Goal: Task Accomplishment & Management: Manage account settings

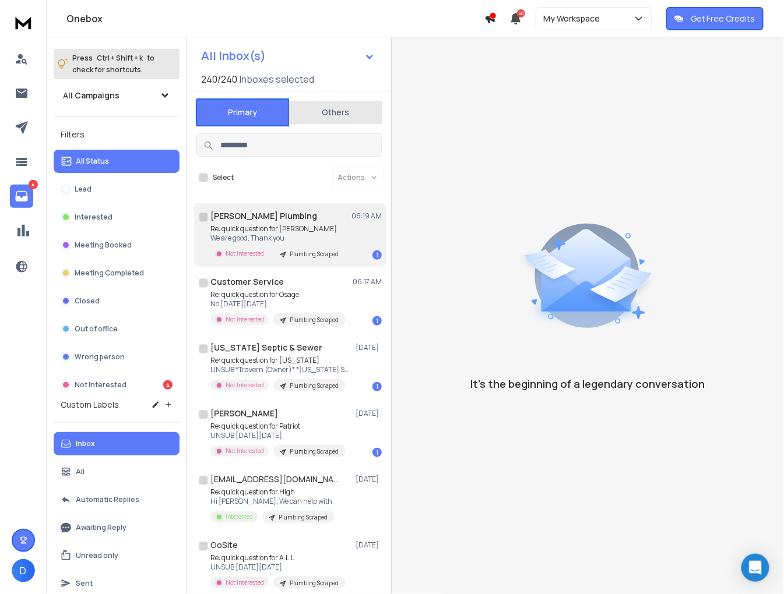
click at [306, 224] on p "Re: quick question for Fletcher" at bounding box center [277, 228] width 135 height 9
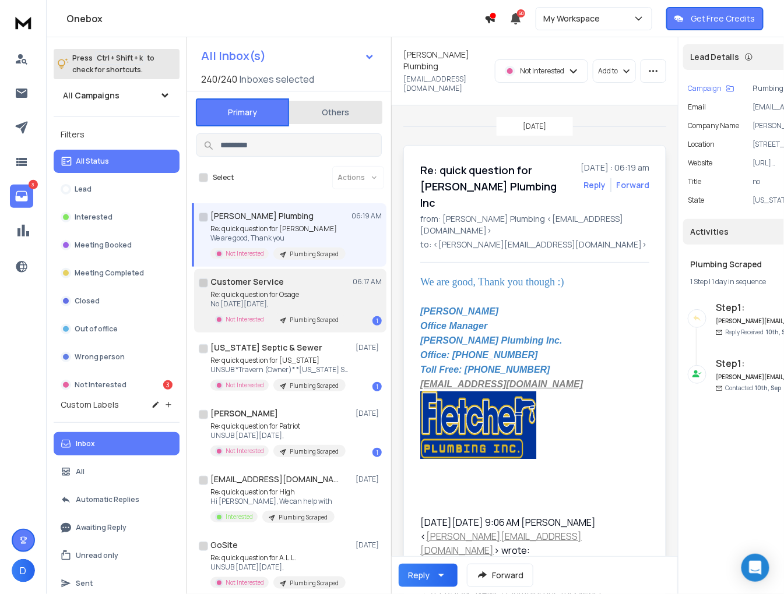
click at [315, 293] on p "Re: quick question for Osage" at bounding box center [277, 294] width 135 height 9
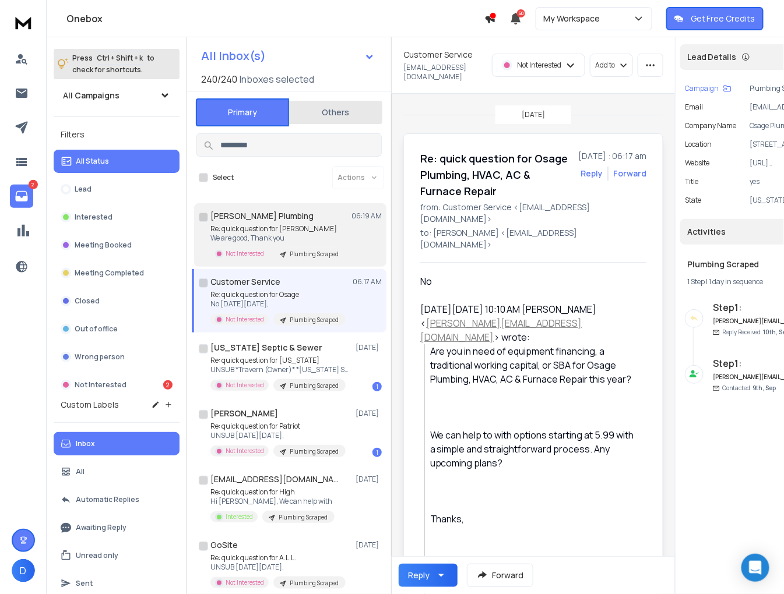
click at [295, 224] on p "Re: quick question for [PERSON_NAME]" at bounding box center [277, 228] width 135 height 9
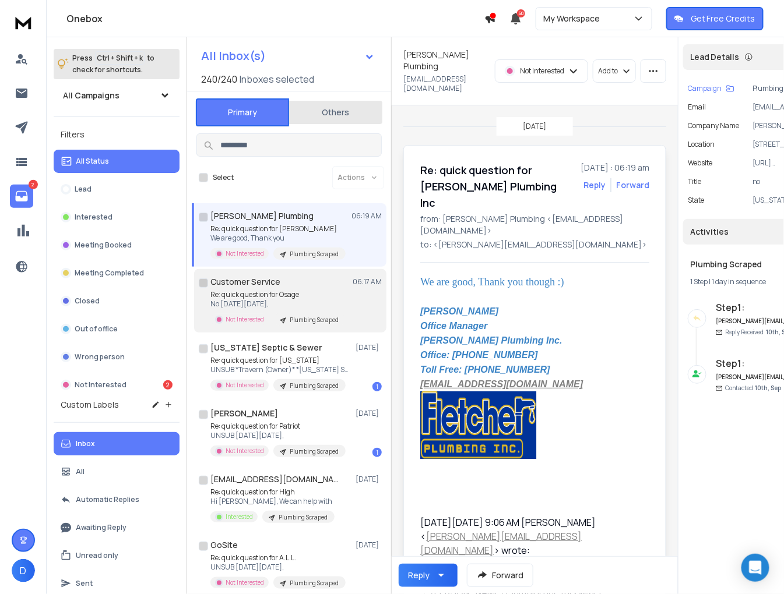
click at [288, 301] on p "No [DATE][DATE]," at bounding box center [277, 303] width 135 height 9
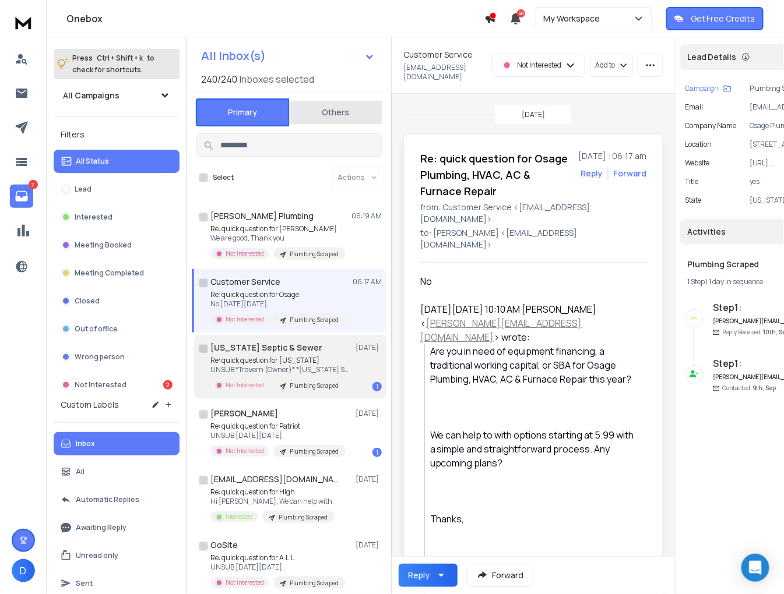
click at [276, 357] on p "Re: quick question for [US_STATE]" at bounding box center [280, 360] width 140 height 9
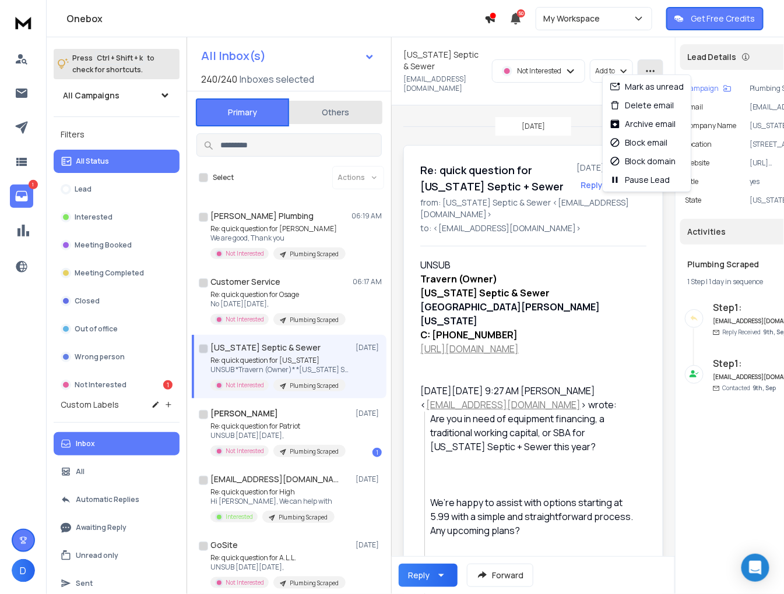
click at [655, 66] on icon "button" at bounding box center [650, 71] width 10 height 10
click at [655, 142] on div "Block email" at bounding box center [638, 143] width 58 height 12
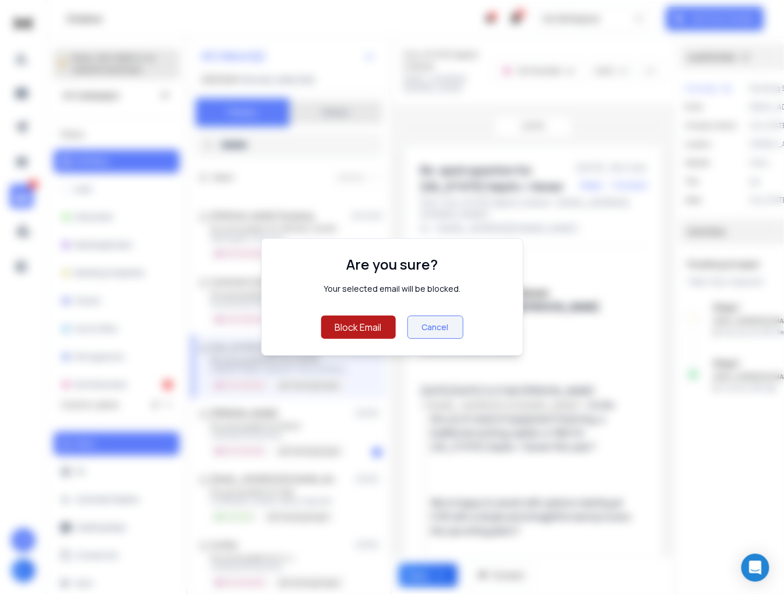
click at [353, 327] on button "Block Email" at bounding box center [358, 327] width 75 height 23
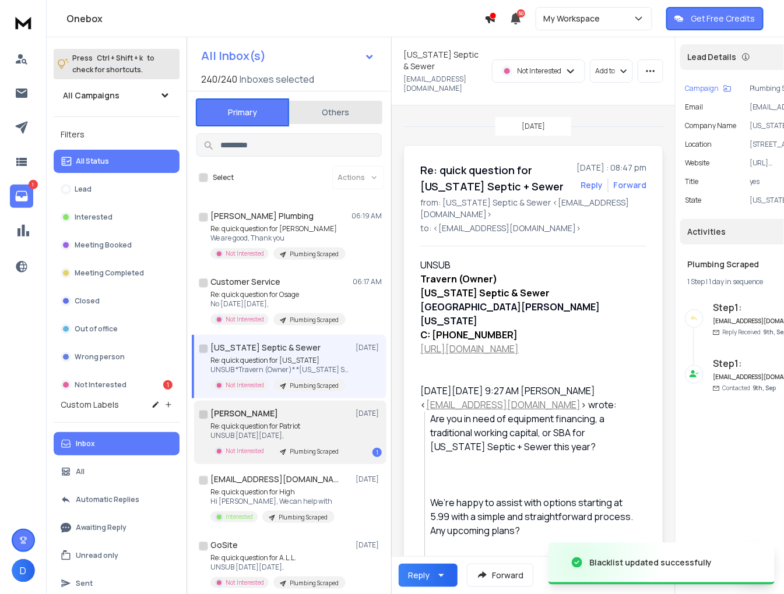
click at [324, 429] on p "Re: quick question for Patriot" at bounding box center [277, 426] width 135 height 9
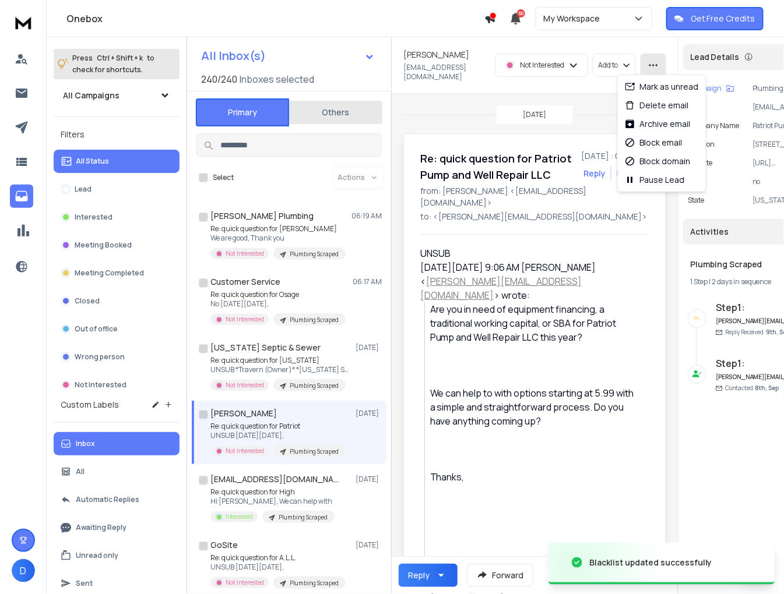
click at [658, 65] on icon "button" at bounding box center [653, 65] width 10 height 10
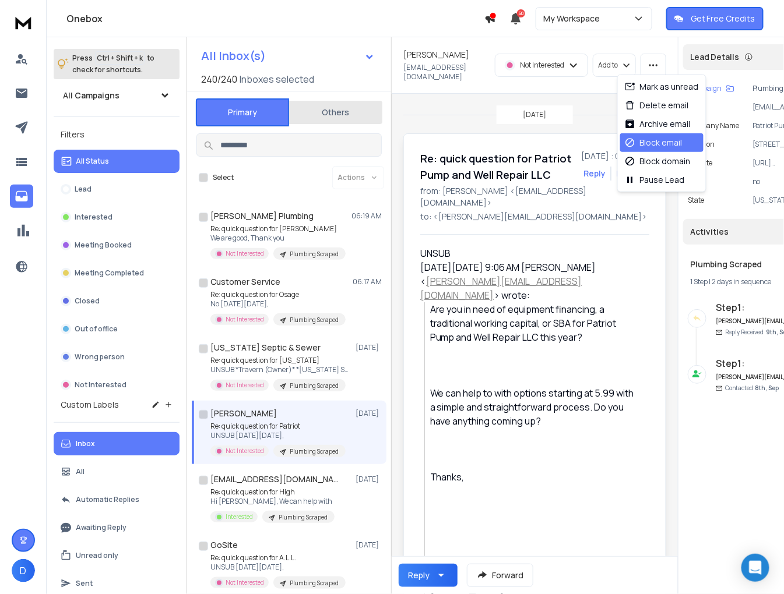
click at [662, 144] on div "Block email" at bounding box center [654, 143] width 58 height 12
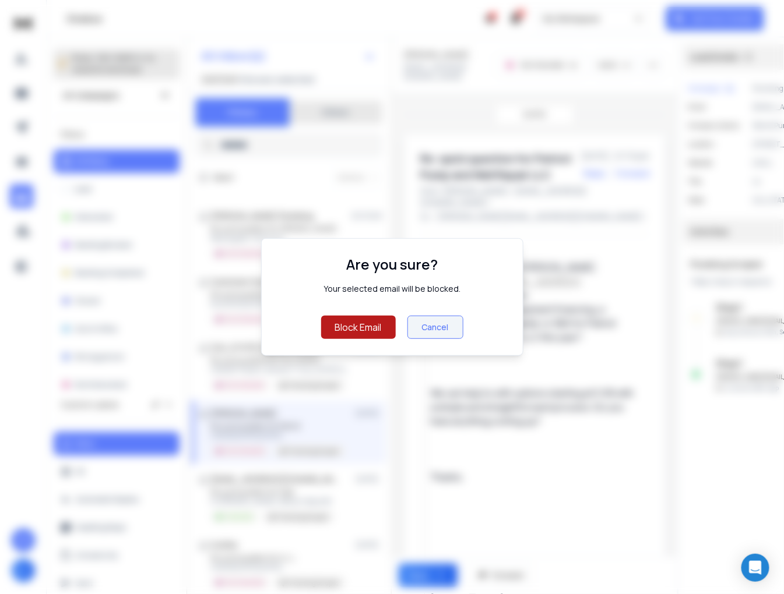
click at [367, 322] on button "Block Email" at bounding box center [358, 327] width 75 height 23
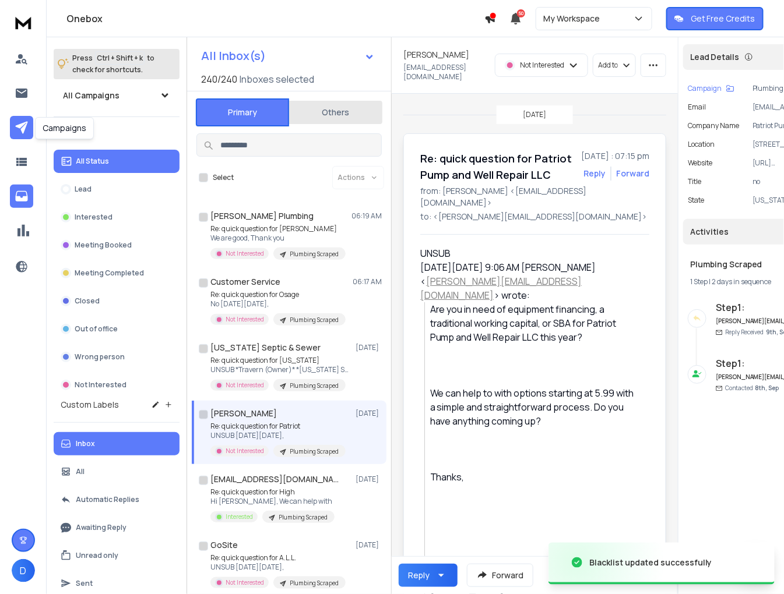
click at [15, 125] on icon at bounding box center [22, 128] width 14 height 14
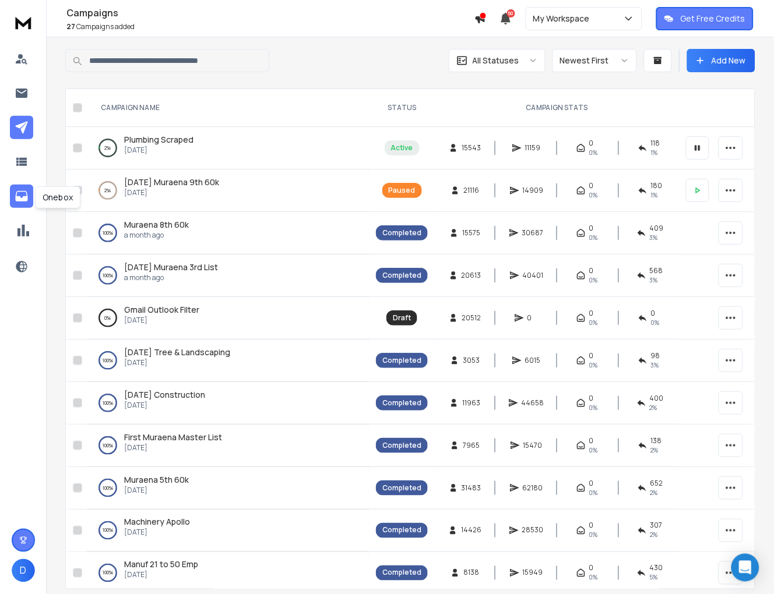
click at [22, 198] on icon at bounding box center [21, 196] width 12 height 10
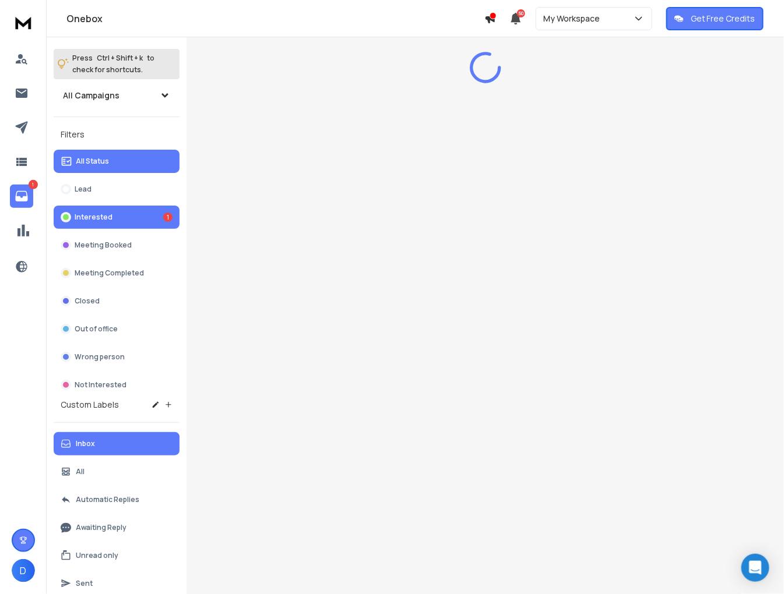
click at [114, 217] on button "Interested 1" at bounding box center [117, 217] width 126 height 23
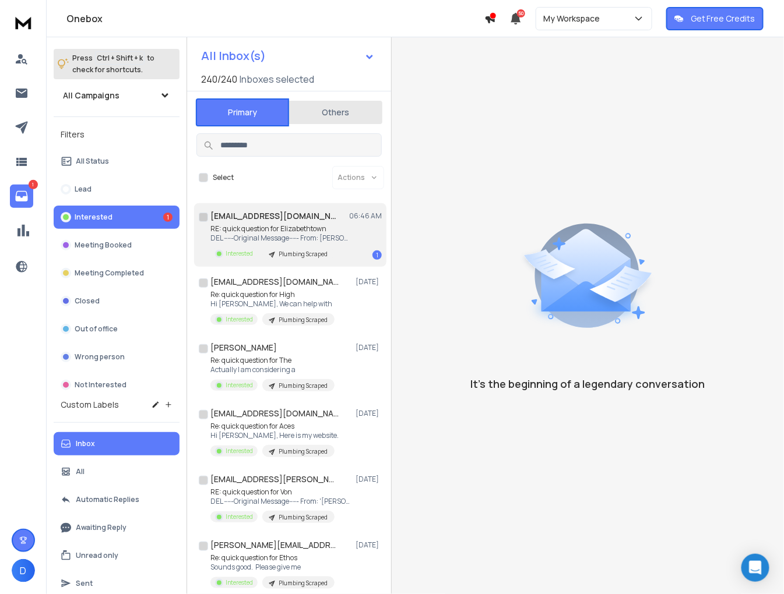
click at [291, 219] on h1 "[EMAIL_ADDRESS][DOMAIN_NAME]" at bounding box center [274, 216] width 128 height 12
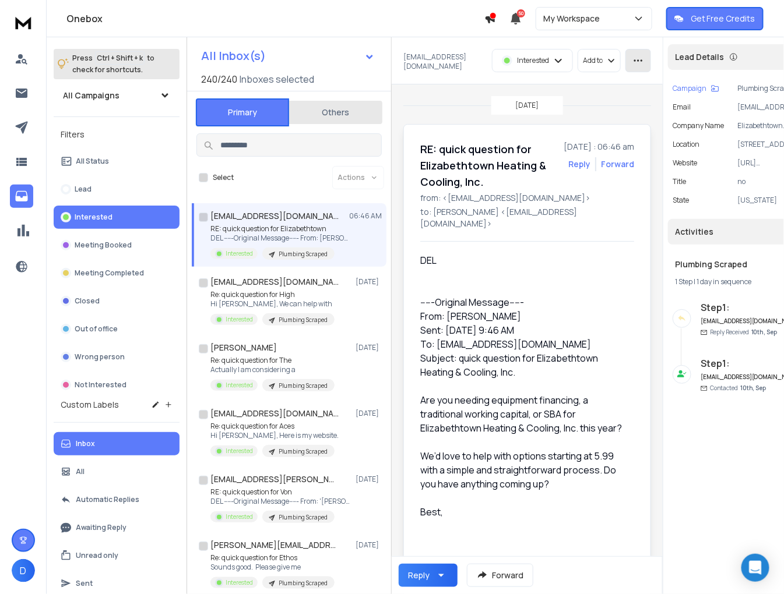
click at [651, 53] on button "button" at bounding box center [638, 60] width 26 height 23
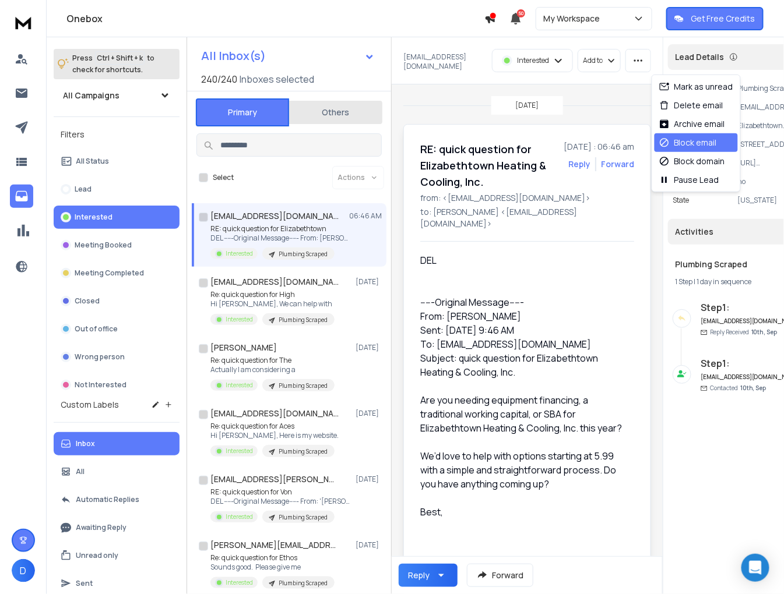
click at [718, 144] on div "Block email" at bounding box center [695, 142] width 83 height 19
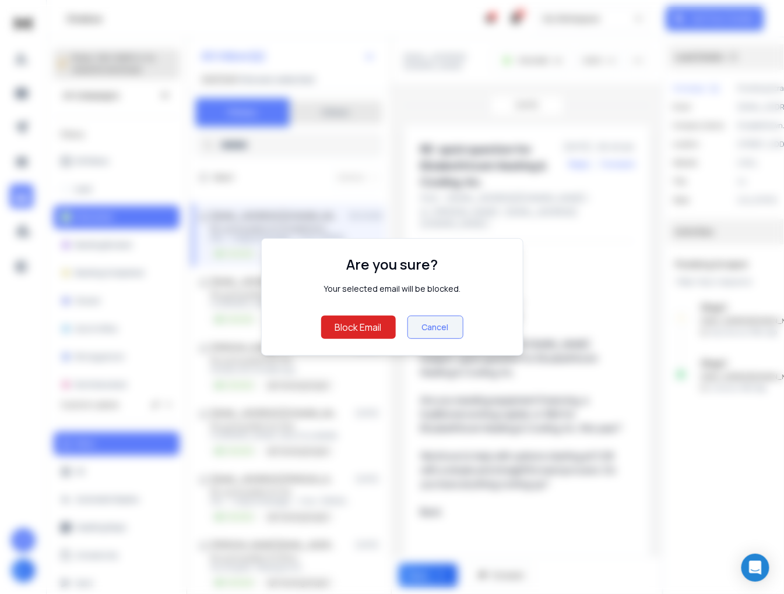
drag, startPoint x: 376, startPoint y: 323, endPoint x: 481, endPoint y: 316, distance: 105.1
click at [376, 322] on button "Block Email" at bounding box center [358, 327] width 75 height 23
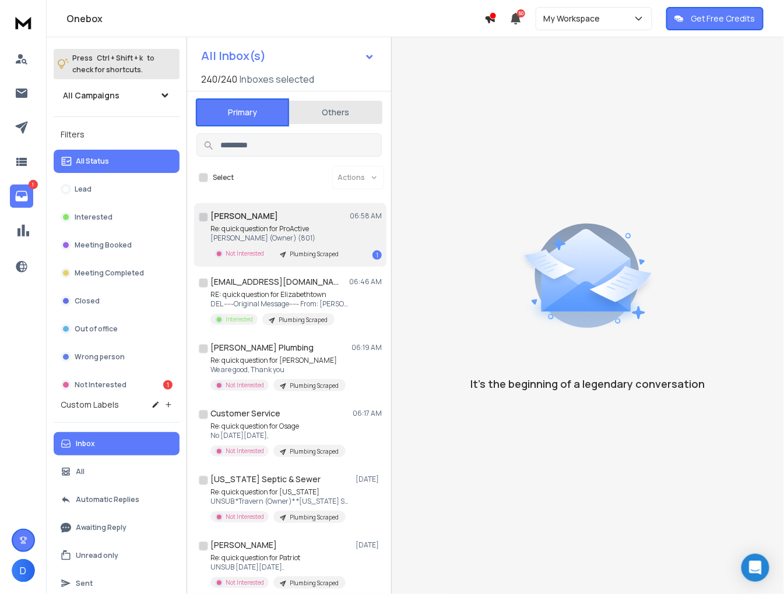
drag, startPoint x: 275, startPoint y: 235, endPoint x: 287, endPoint y: 235, distance: 11.7
click at [275, 235] on p "[PERSON_NAME] (Owner) (801)" at bounding box center [277, 238] width 135 height 9
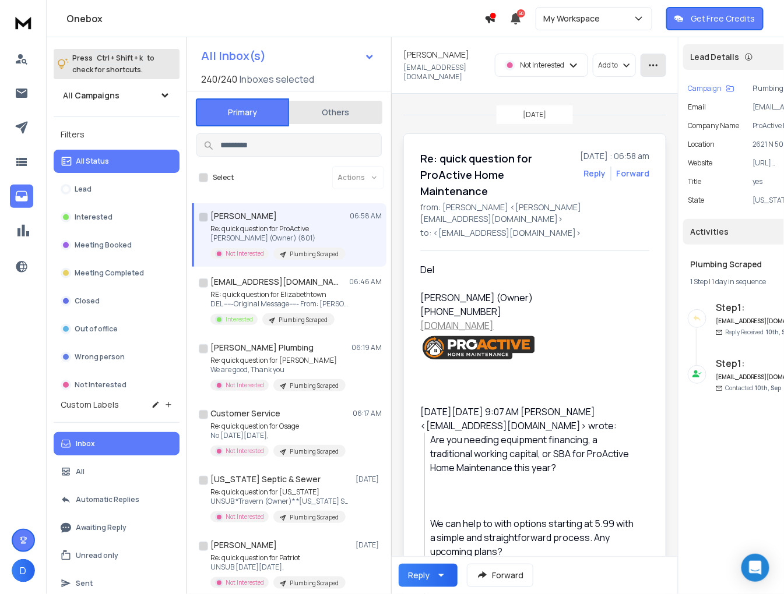
click at [658, 63] on icon "button" at bounding box center [653, 65] width 10 height 10
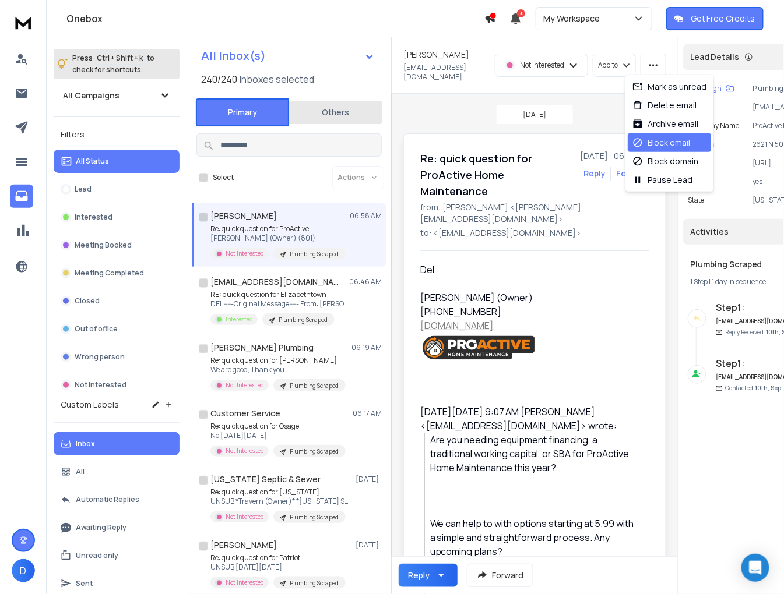
click at [674, 141] on div "Block email" at bounding box center [661, 143] width 58 height 12
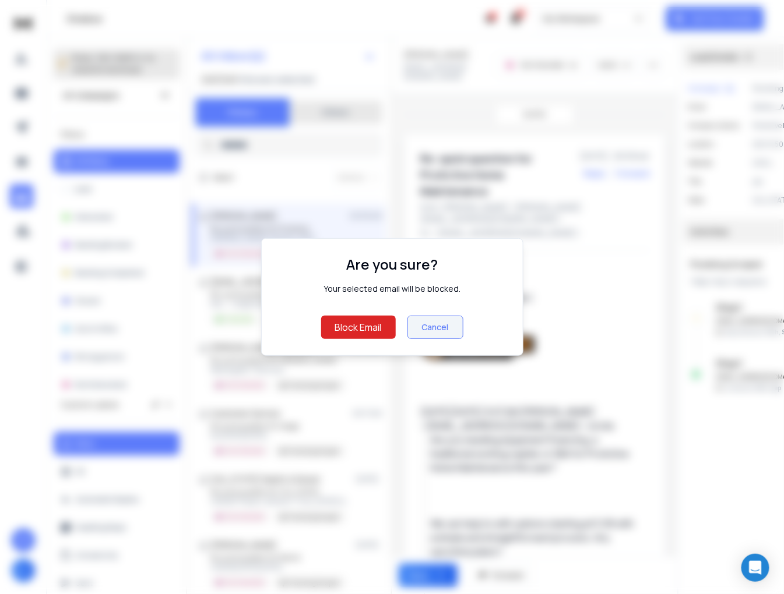
drag, startPoint x: 368, startPoint y: 324, endPoint x: 403, endPoint y: 327, distance: 35.7
click at [368, 324] on button "Block Email" at bounding box center [358, 327] width 75 height 23
